Goal: Task Accomplishment & Management: Use online tool/utility

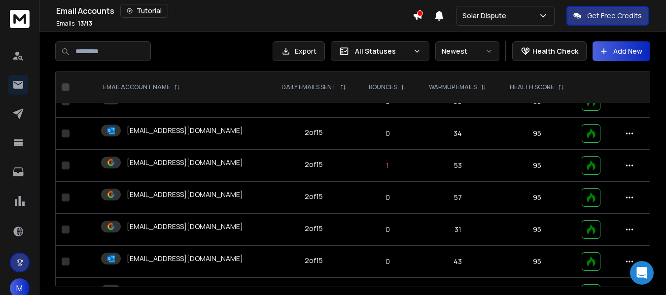
scroll to position [148, 0]
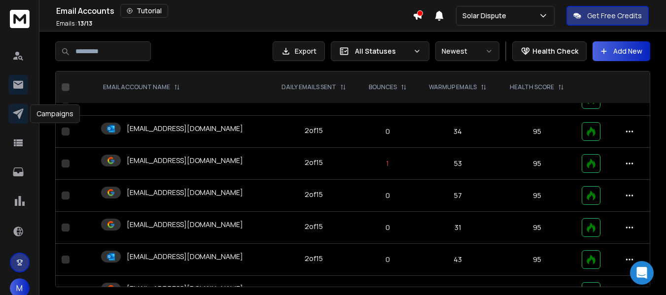
click at [21, 113] on icon at bounding box center [18, 114] width 10 height 10
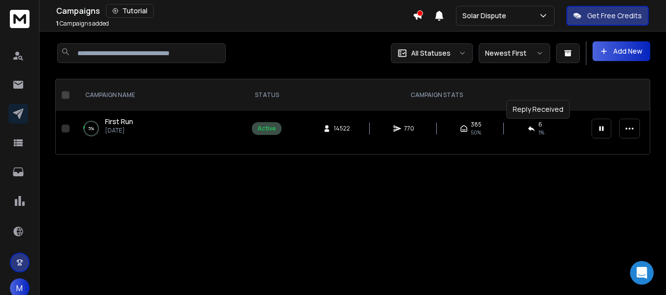
click at [530, 125] on icon at bounding box center [531, 128] width 9 height 9
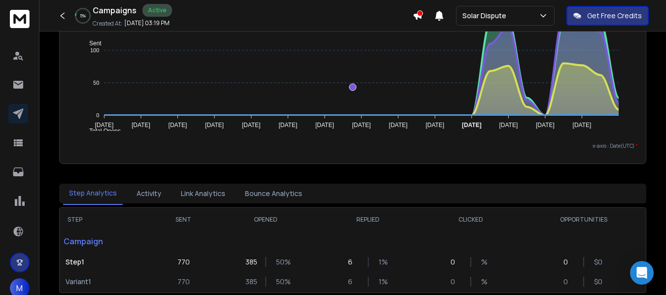
scroll to position [321, 0]
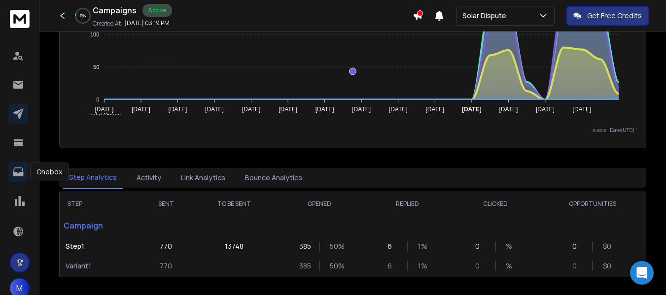
click at [18, 169] on icon at bounding box center [18, 172] width 12 height 12
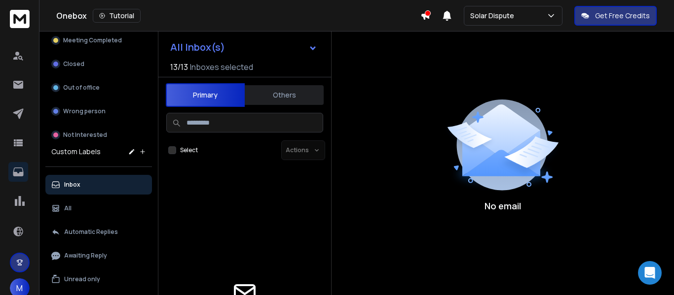
scroll to position [197, 0]
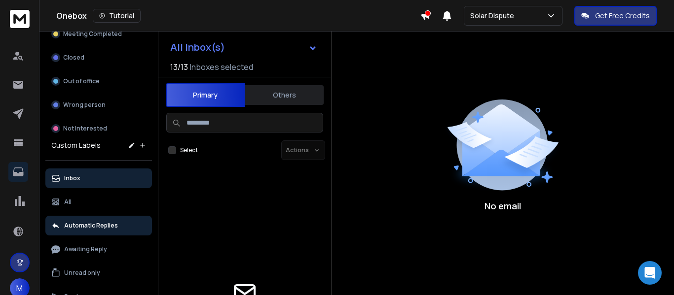
click at [102, 227] on p "Automatic Replies" at bounding box center [91, 226] width 54 height 8
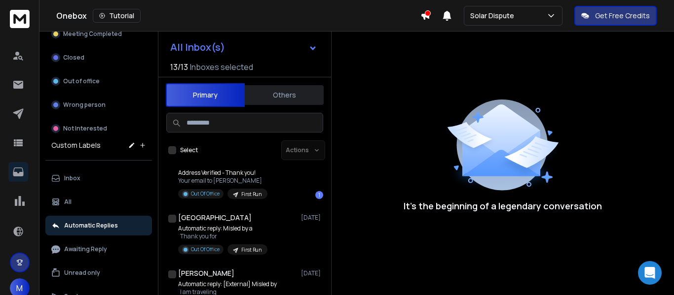
scroll to position [191, 0]
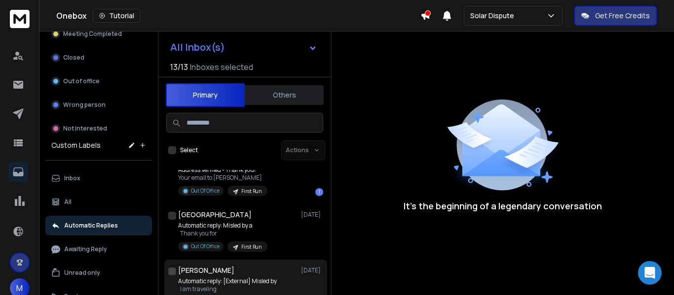
click at [237, 269] on div "[PERSON_NAME] [DATE]" at bounding box center [250, 271] width 145 height 10
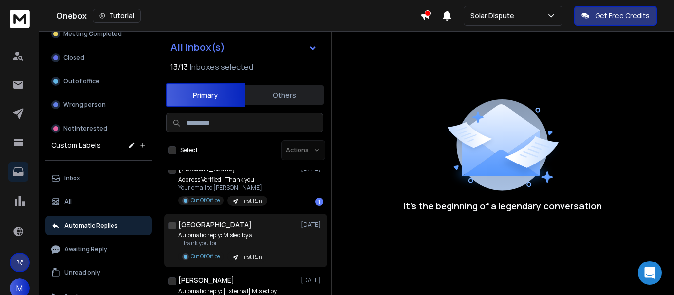
click at [238, 231] on div "Shadaneca Harbour [DATE] Automatic reply: Misled by a ﻿ ﻿ Thank you for Out Of …" at bounding box center [250, 241] width 145 height 42
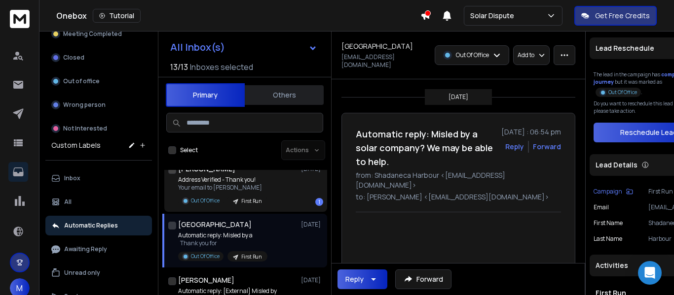
click at [238, 188] on p "Your email to [PERSON_NAME]" at bounding box center [222, 188] width 89 height 8
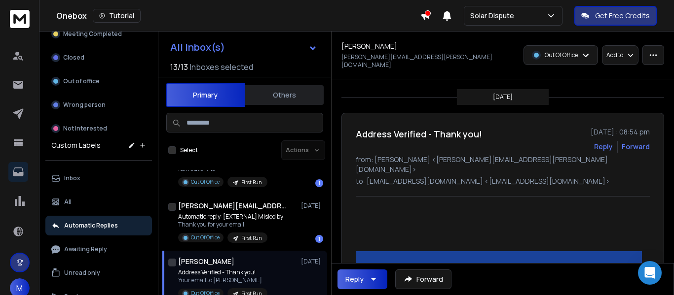
scroll to position [82, 0]
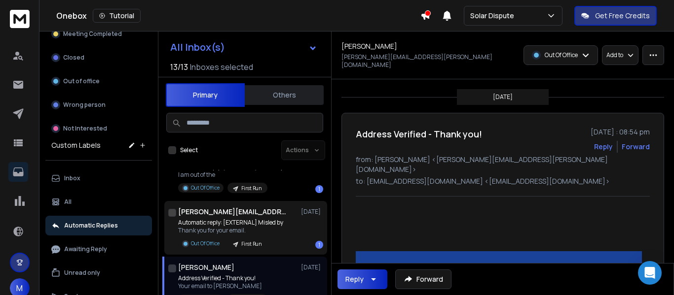
click at [267, 222] on p "Automatic reply: [EXTERNAL] Misled by" at bounding box center [230, 223] width 105 height 8
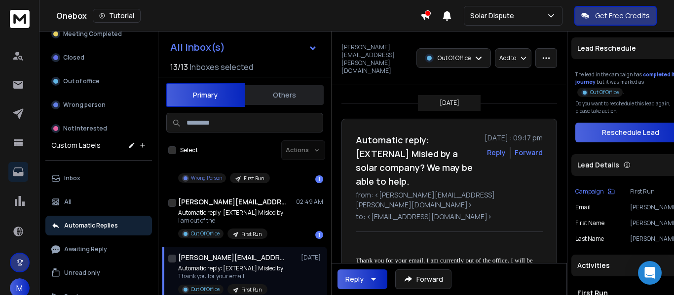
scroll to position [33, 0]
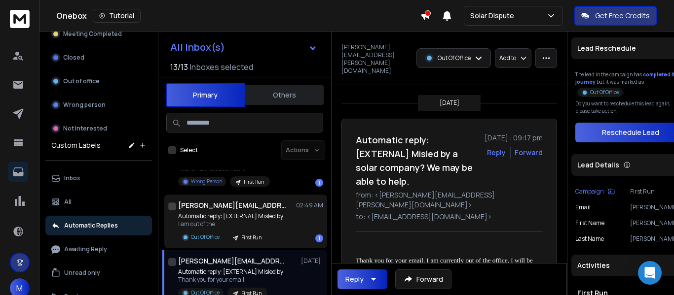
click at [268, 217] on p "Automatic reply: [EXTERNAL] Misled by" at bounding box center [230, 217] width 105 height 8
